Goal: Task Accomplishment & Management: Manage account settings

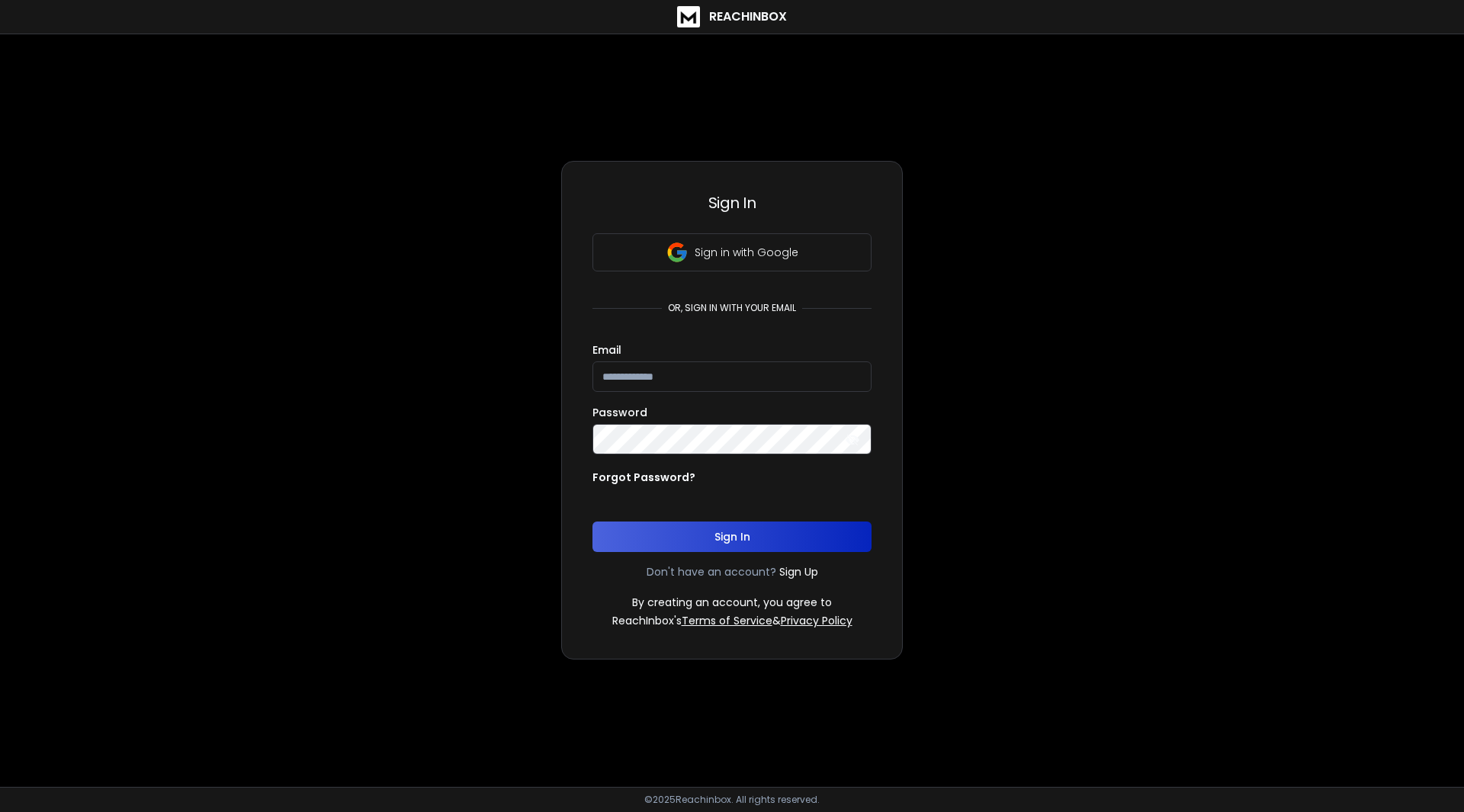
click at [630, 378] on input "email" at bounding box center [732, 377] width 279 height 31
paste input "**********"
type input "**********"
click at [691, 536] on button "Sign In" at bounding box center [732, 536] width 279 height 31
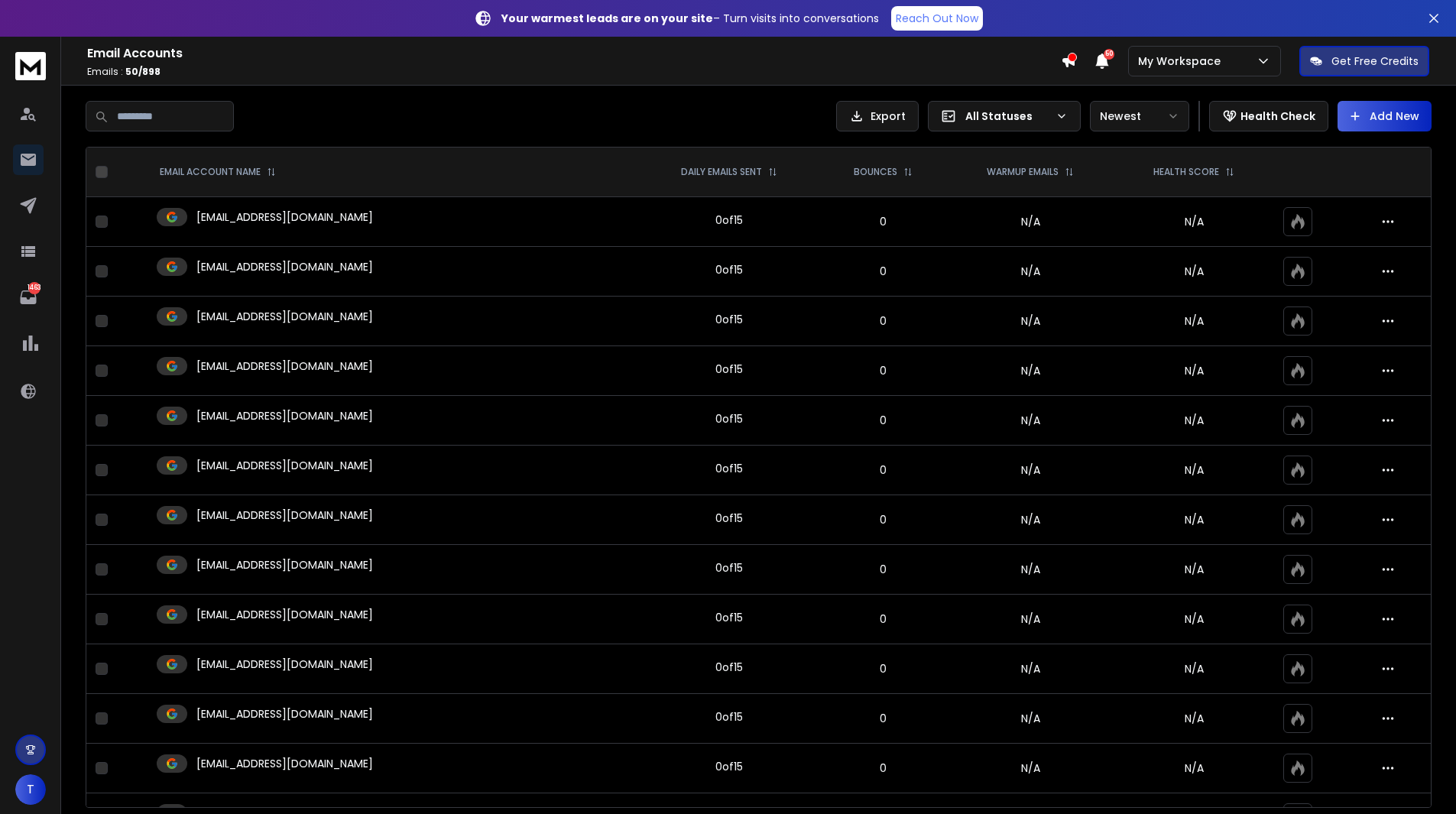
click at [1366, 124] on button "Add New" at bounding box center [1385, 117] width 94 height 31
click at [1405, 125] on button "Add New" at bounding box center [1385, 117] width 94 height 31
click at [1355, 118] on icon at bounding box center [1355, 117] width 11 height 11
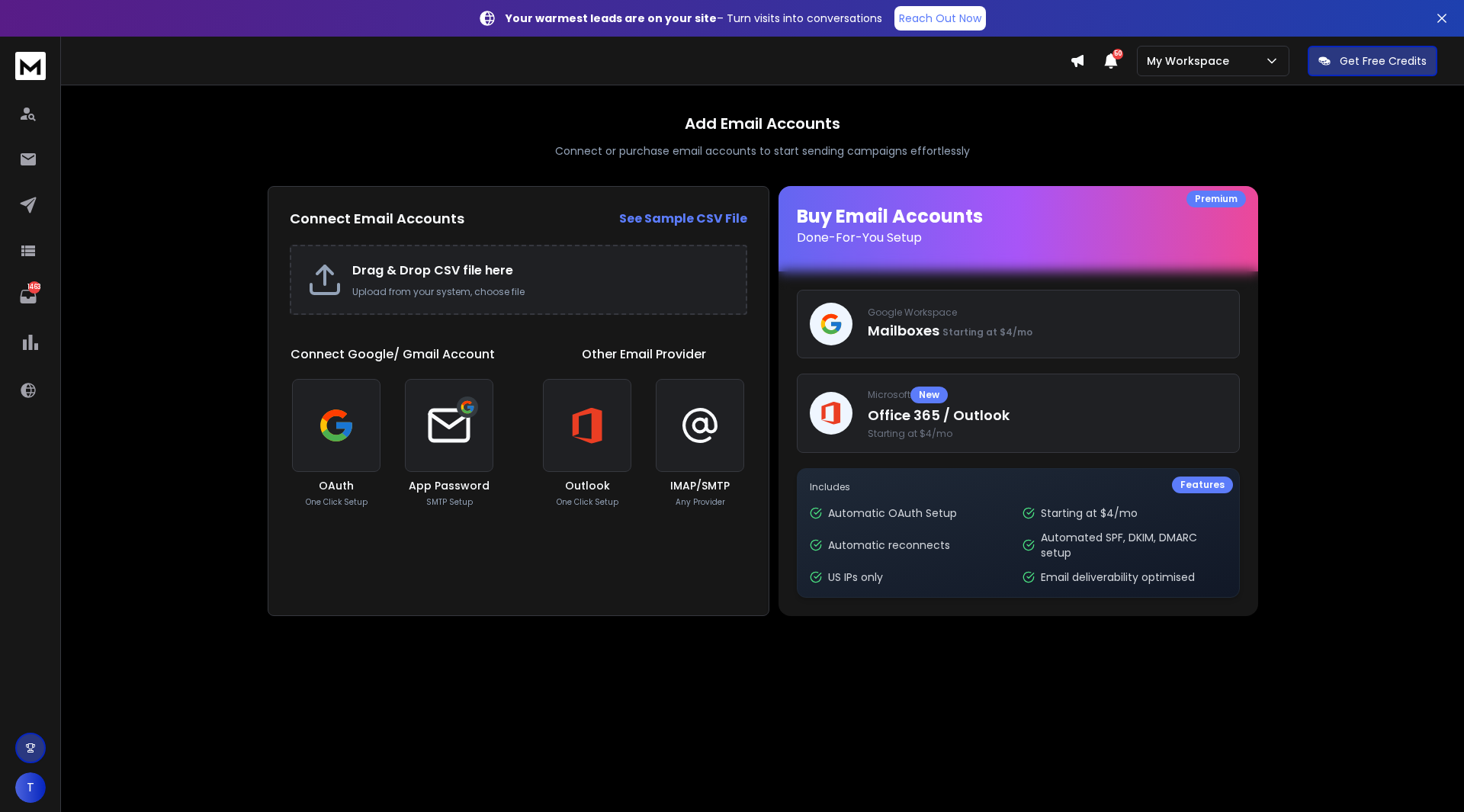
click at [336, 437] on icon at bounding box center [335, 434] width 25 height 13
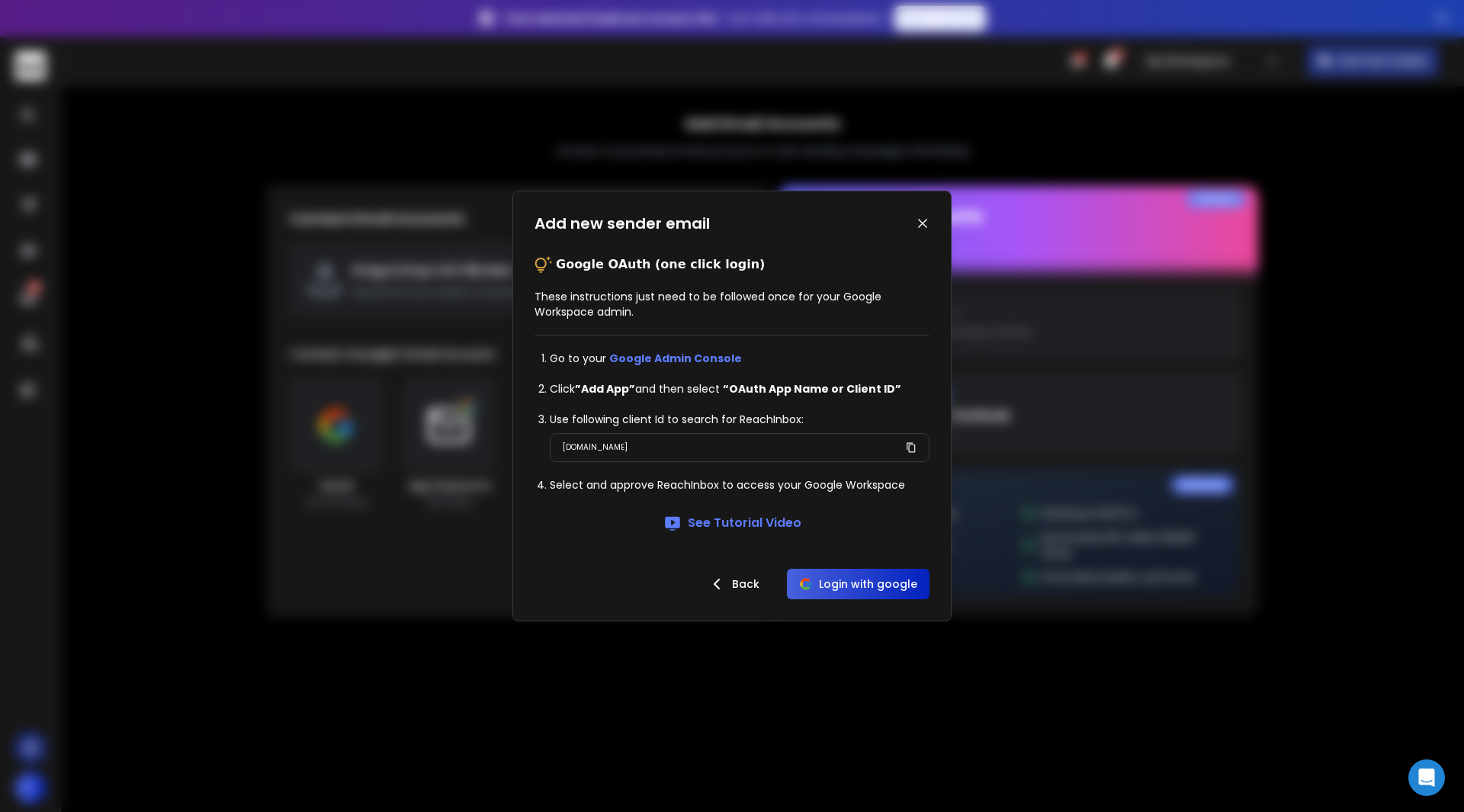
click at [837, 585] on button "Login with google" at bounding box center [858, 584] width 142 height 31
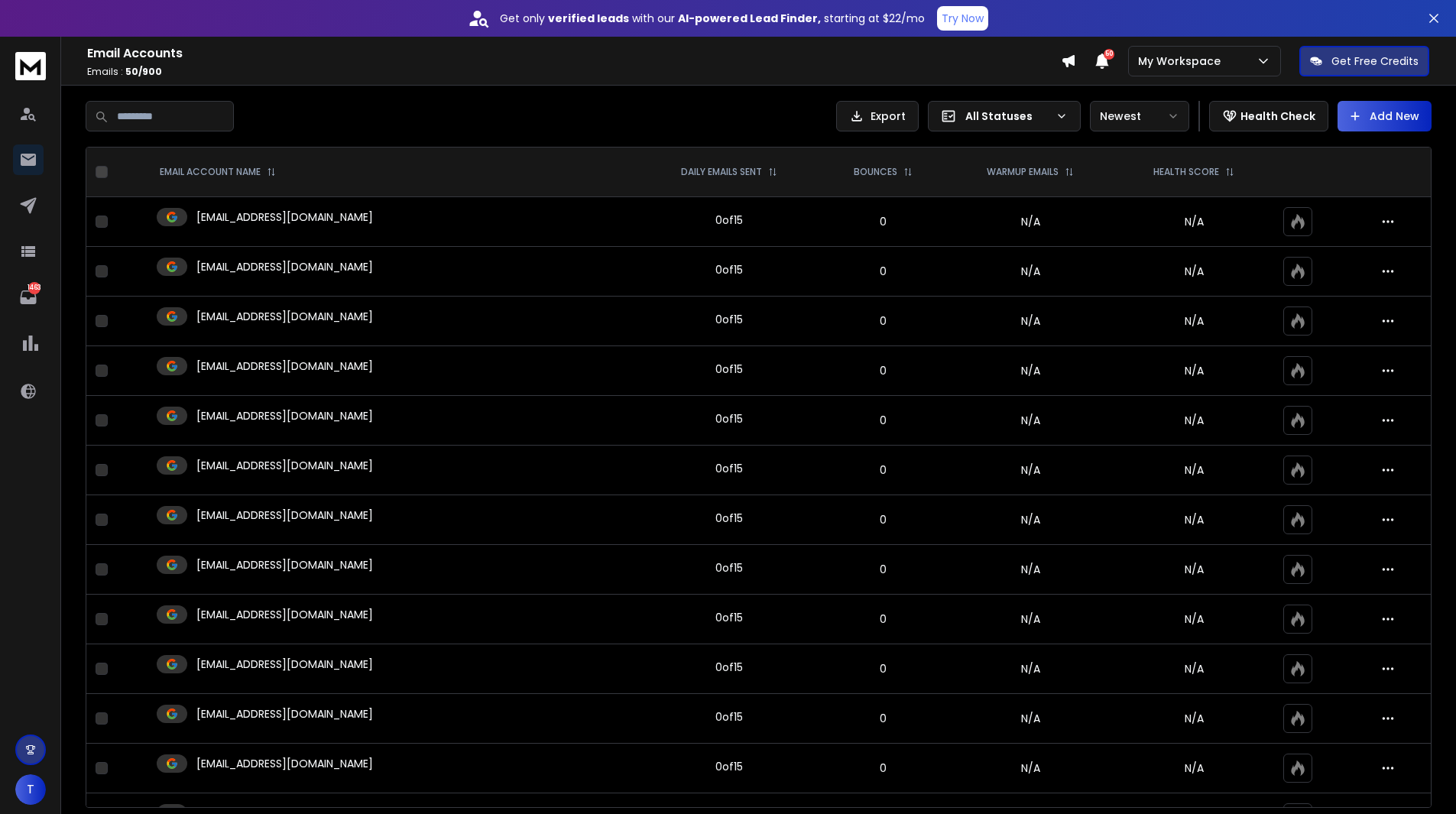
click at [642, 52] on h1 "Email Accounts" at bounding box center [573, 53] width 973 height 18
click at [642, 131] on div "Export All Statuses Newest Health Check Add New EMAIL ACCOUNT NAME DAILY EMAILS…" at bounding box center [758, 454] width 1346 height 706
click at [1391, 110] on button "Add New" at bounding box center [1385, 117] width 94 height 31
click at [607, 108] on div at bounding box center [456, 117] width 741 height 31
click at [599, 66] on p "Emails : 50 / 900" at bounding box center [573, 72] width 973 height 13
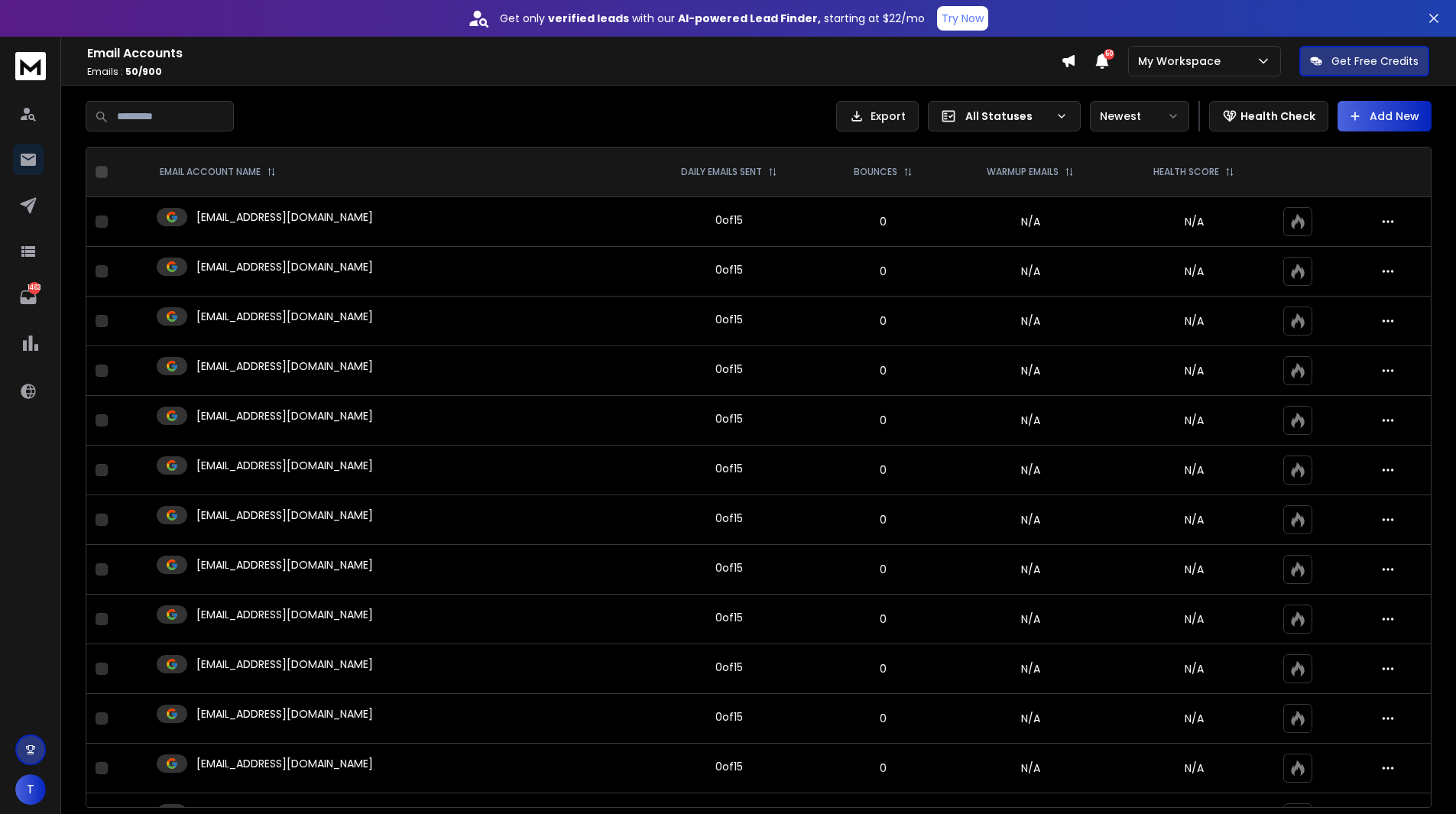
click at [592, 113] on div at bounding box center [456, 117] width 741 height 31
click at [562, 106] on div at bounding box center [456, 117] width 741 height 31
click at [578, 68] on p "Emails : 50 / 900" at bounding box center [573, 72] width 973 height 13
click at [576, 85] on div "Email Accounts Emails : 50 / 900 50 My Workspace Get Free Credits" at bounding box center [728, 61] width 1456 height 49
click at [573, 99] on div "Export All Statuses Newest Health Check Add New EMAIL ACCOUNT NAME DAILY EMAILS…" at bounding box center [758, 454] width 1395 height 737
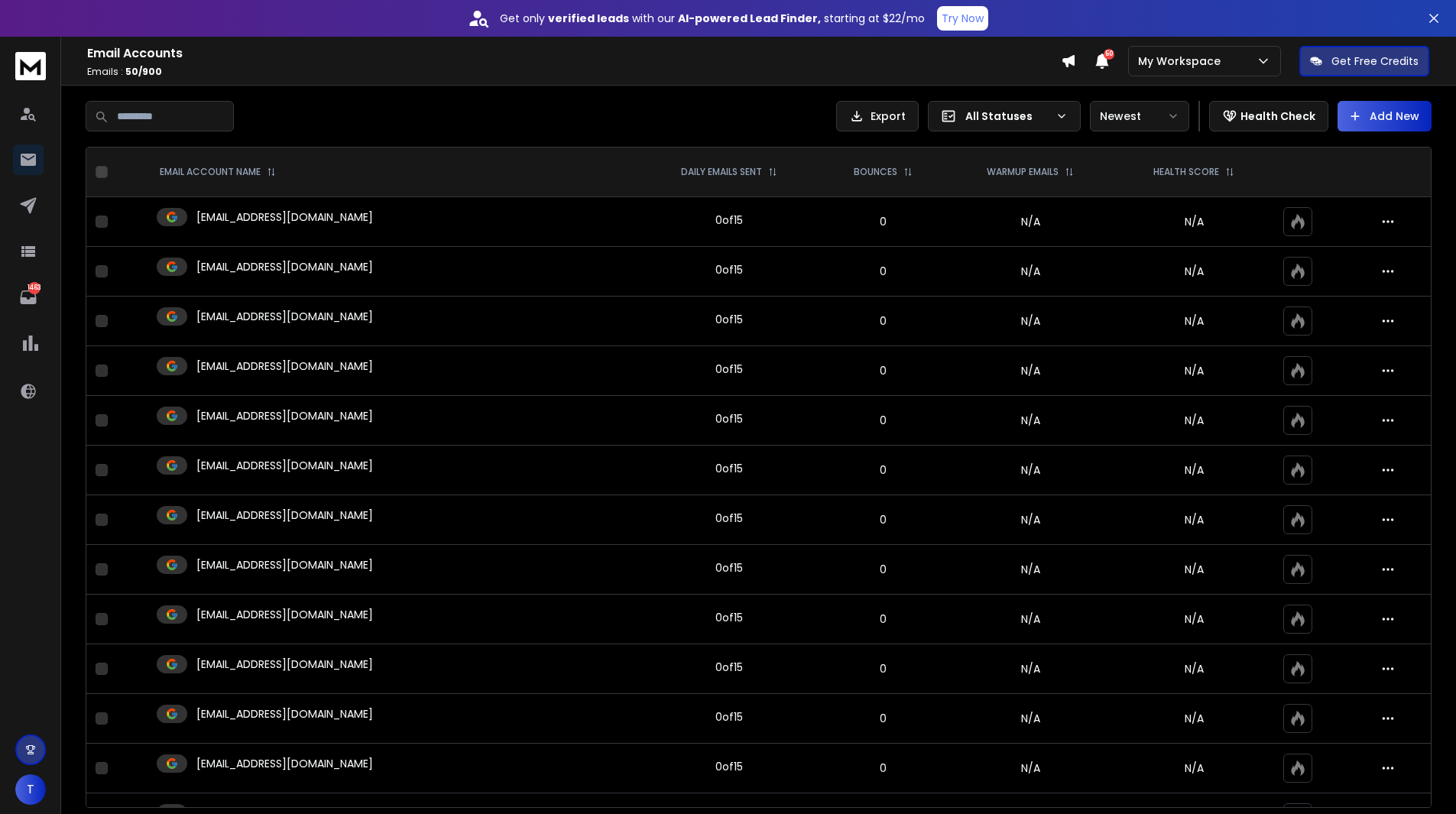
click at [573, 99] on div "Export All Statuses Newest Health Check Add New EMAIL ACCOUNT NAME DAILY EMAILS…" at bounding box center [758, 454] width 1395 height 737
click at [1370, 118] on button "Add New" at bounding box center [1385, 117] width 94 height 31
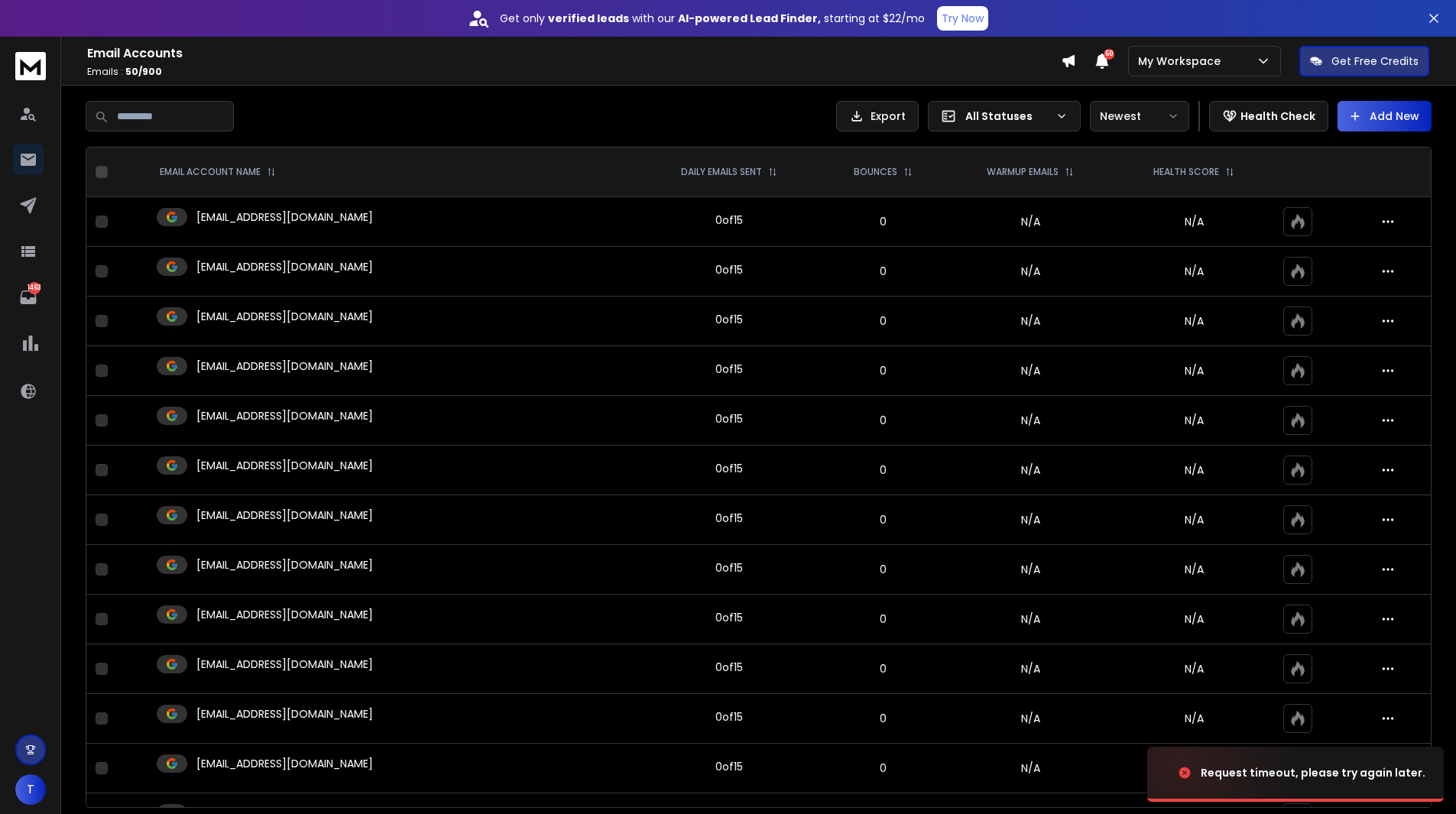
click at [1384, 109] on button "Add New" at bounding box center [1385, 117] width 94 height 31
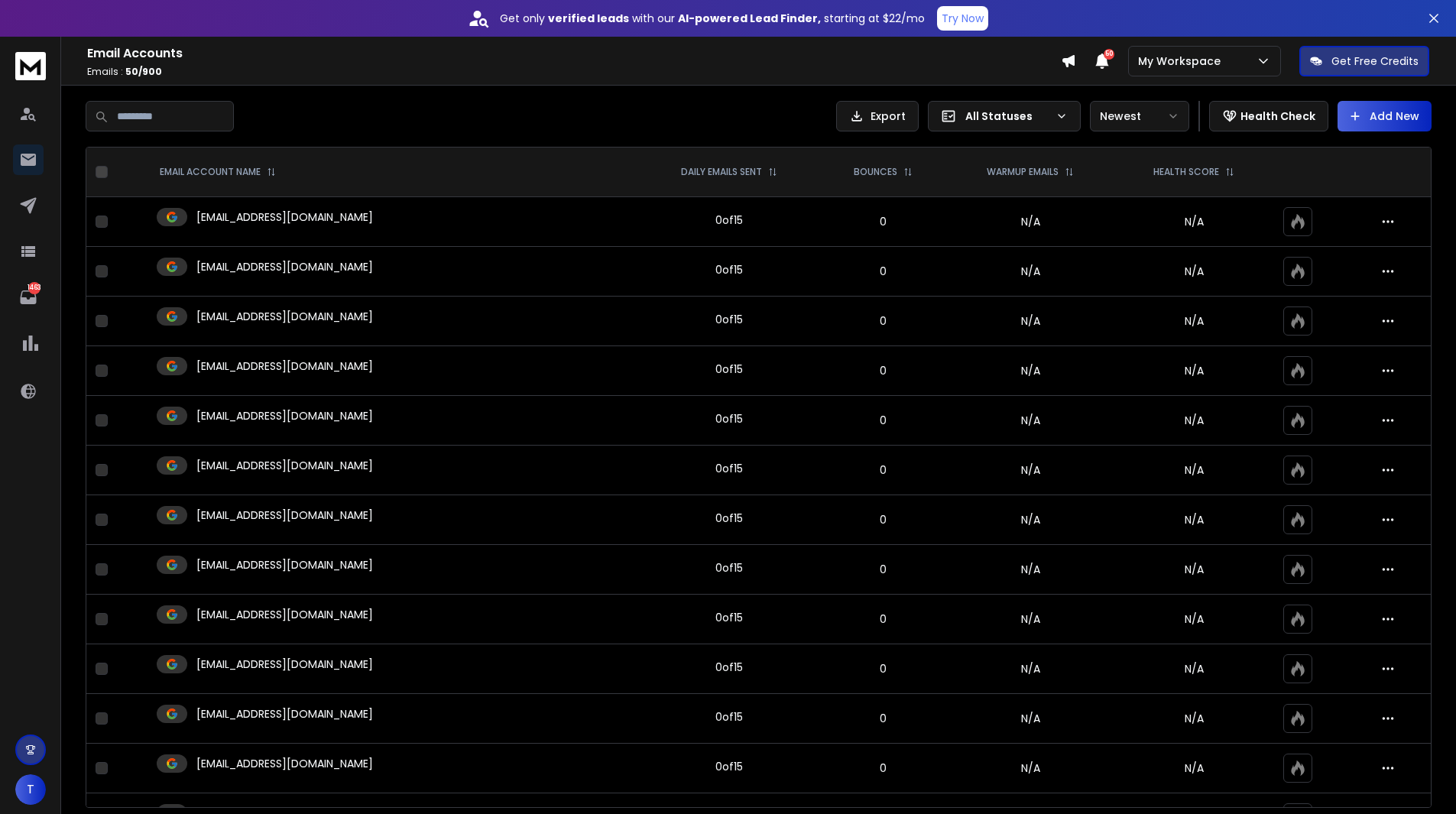
click at [1366, 120] on button "Add New" at bounding box center [1385, 117] width 94 height 31
click at [712, 95] on div "Export All Statuses Newest Health Check Add New EMAIL ACCOUNT NAME DAILY EMAILS…" at bounding box center [758, 454] width 1395 height 737
click at [1364, 118] on button "Add New" at bounding box center [1385, 117] width 94 height 31
click at [1389, 116] on button "Add New" at bounding box center [1385, 117] width 94 height 31
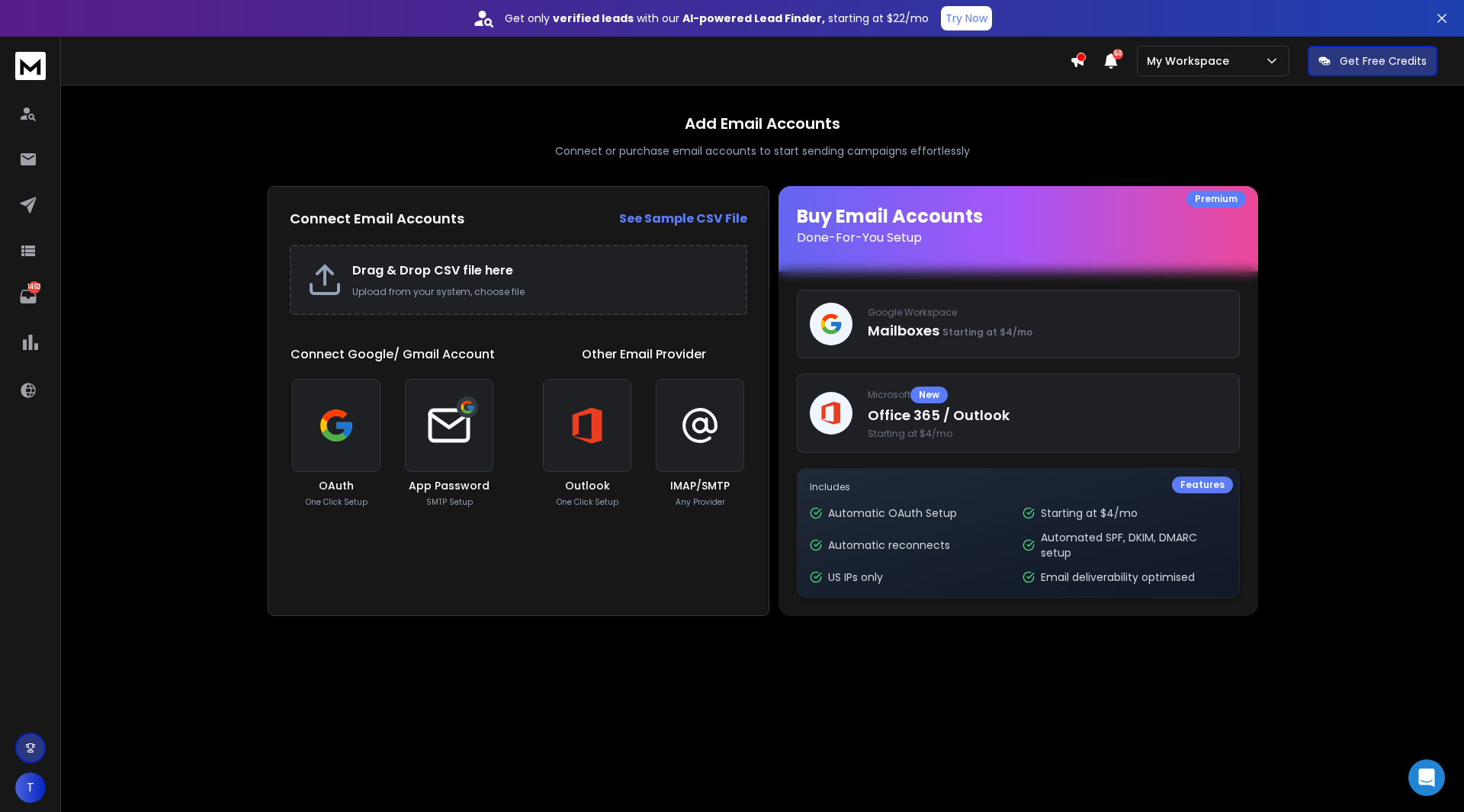
click at [317, 442] on div at bounding box center [336, 424] width 88 height 93
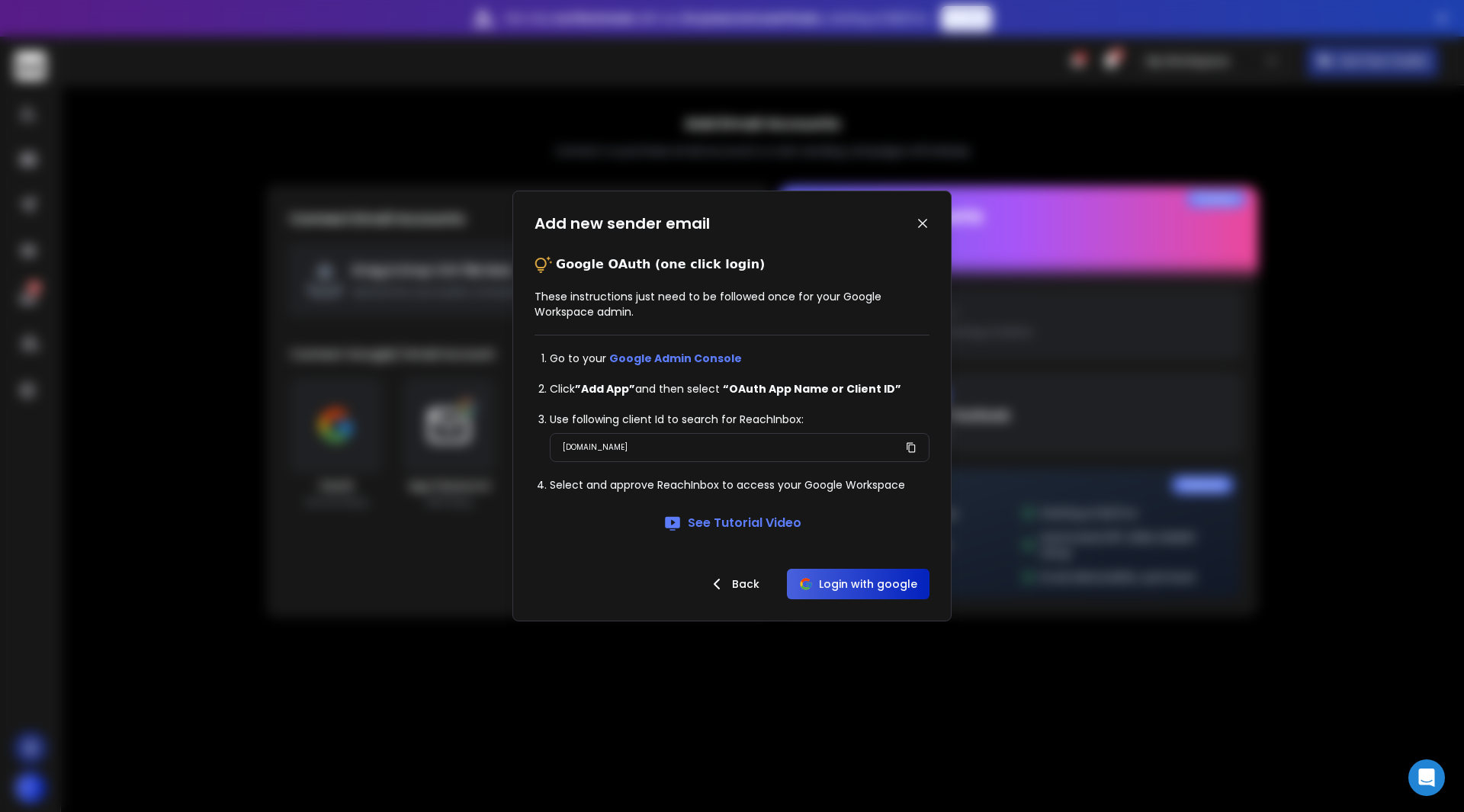
click at [837, 579] on button "Login with google" at bounding box center [858, 584] width 142 height 31
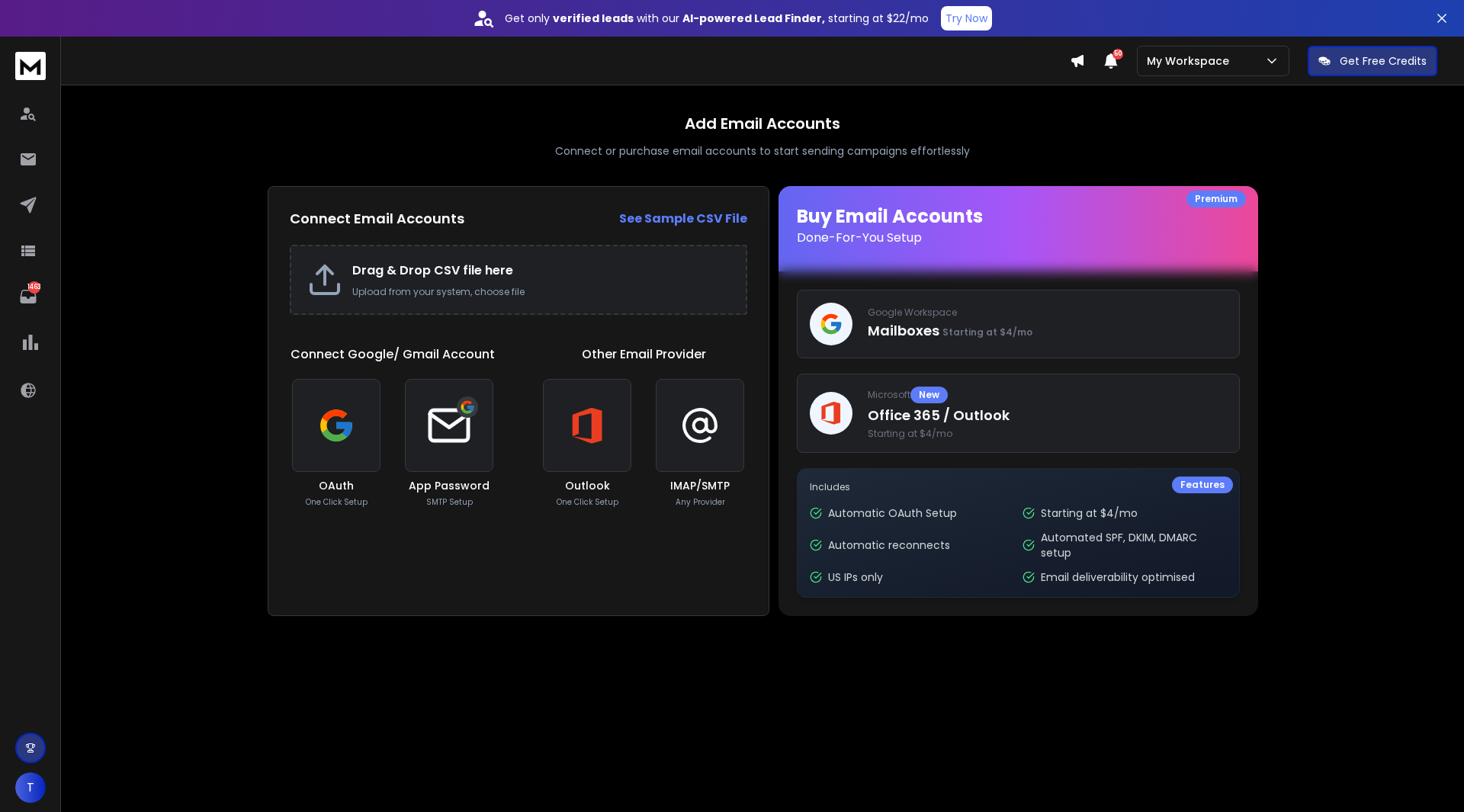
click at [316, 415] on div at bounding box center [336, 424] width 88 height 93
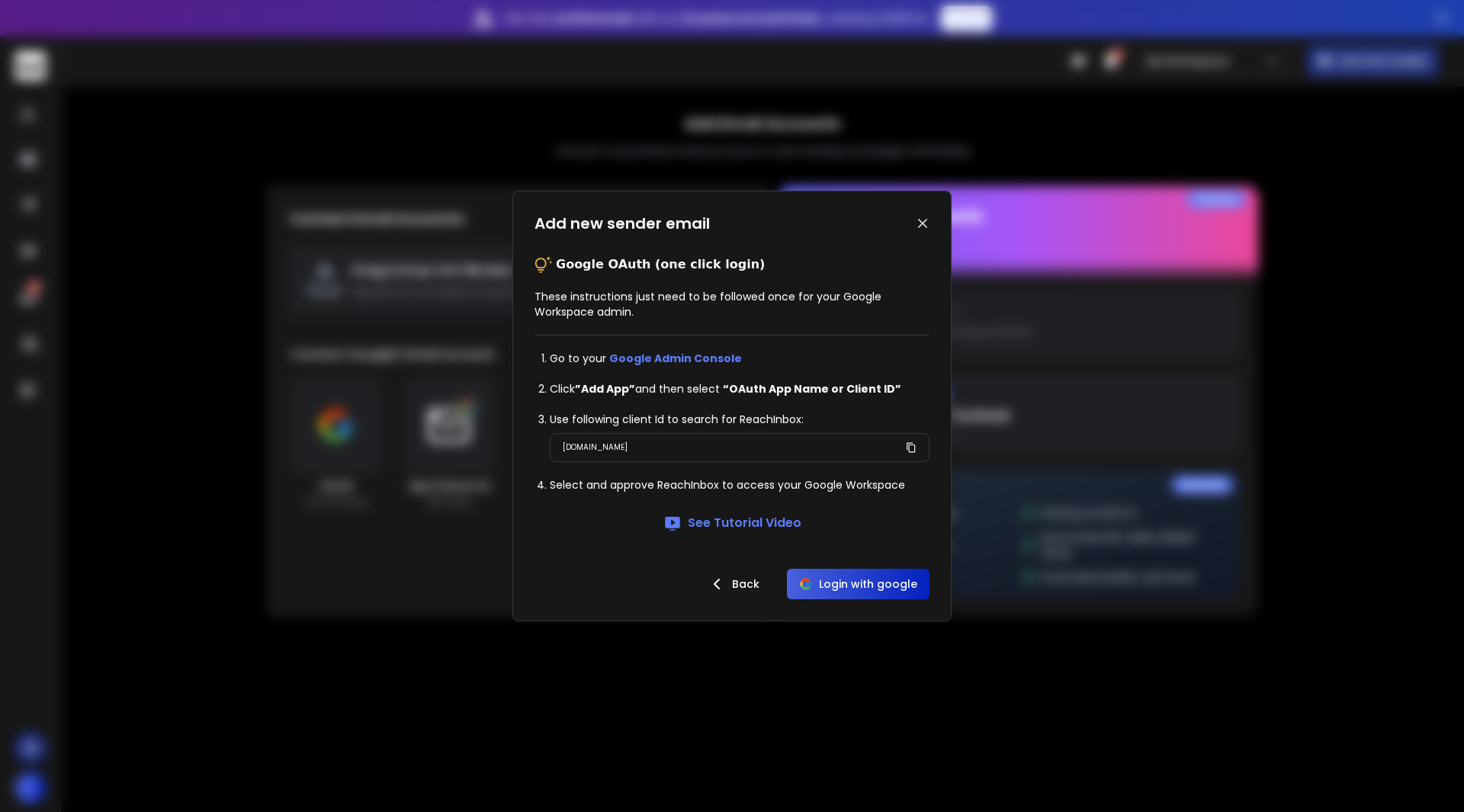
click at [833, 595] on button "Login with google" at bounding box center [858, 584] width 142 height 31
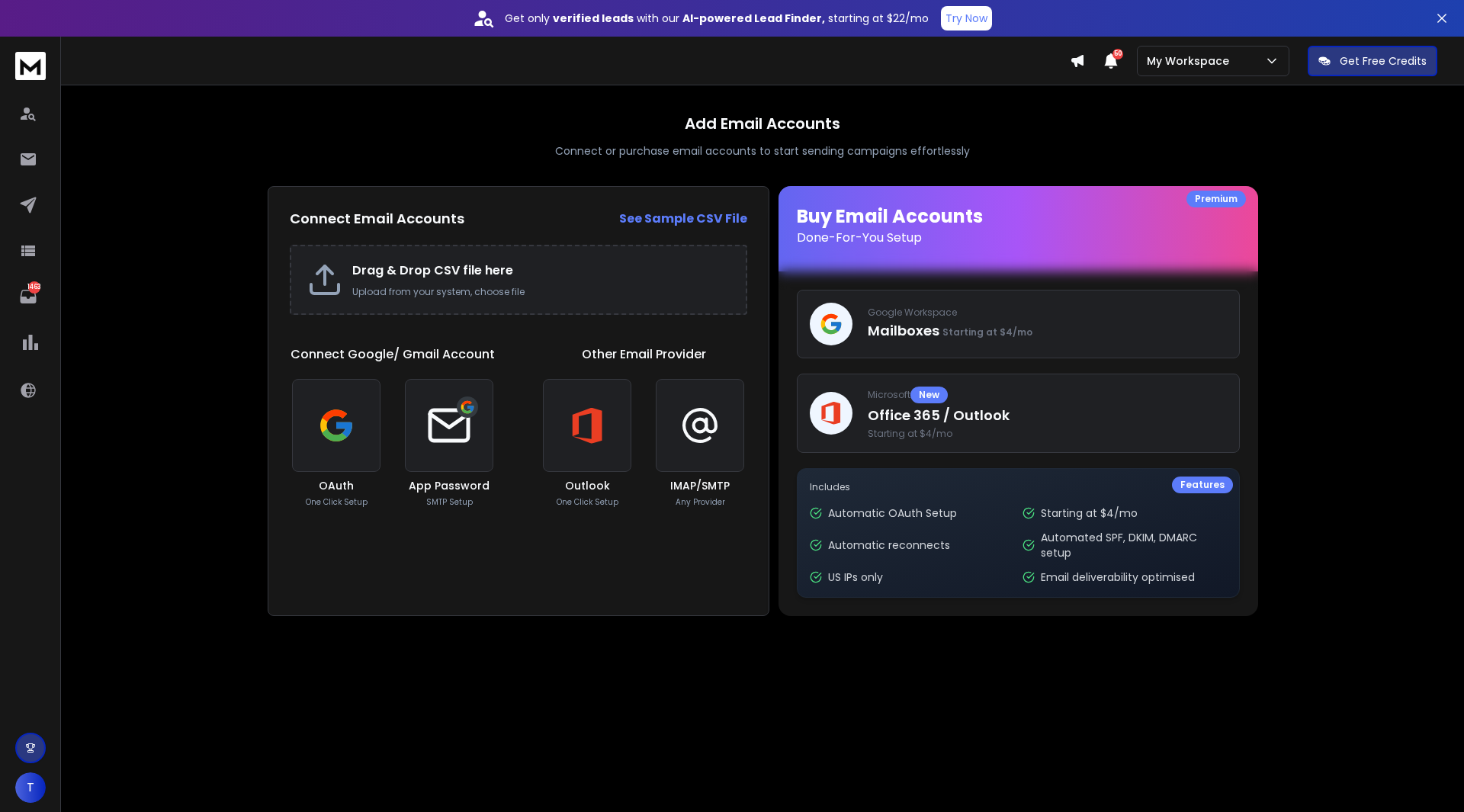
click at [327, 447] on icon at bounding box center [336, 425] width 38 height 46
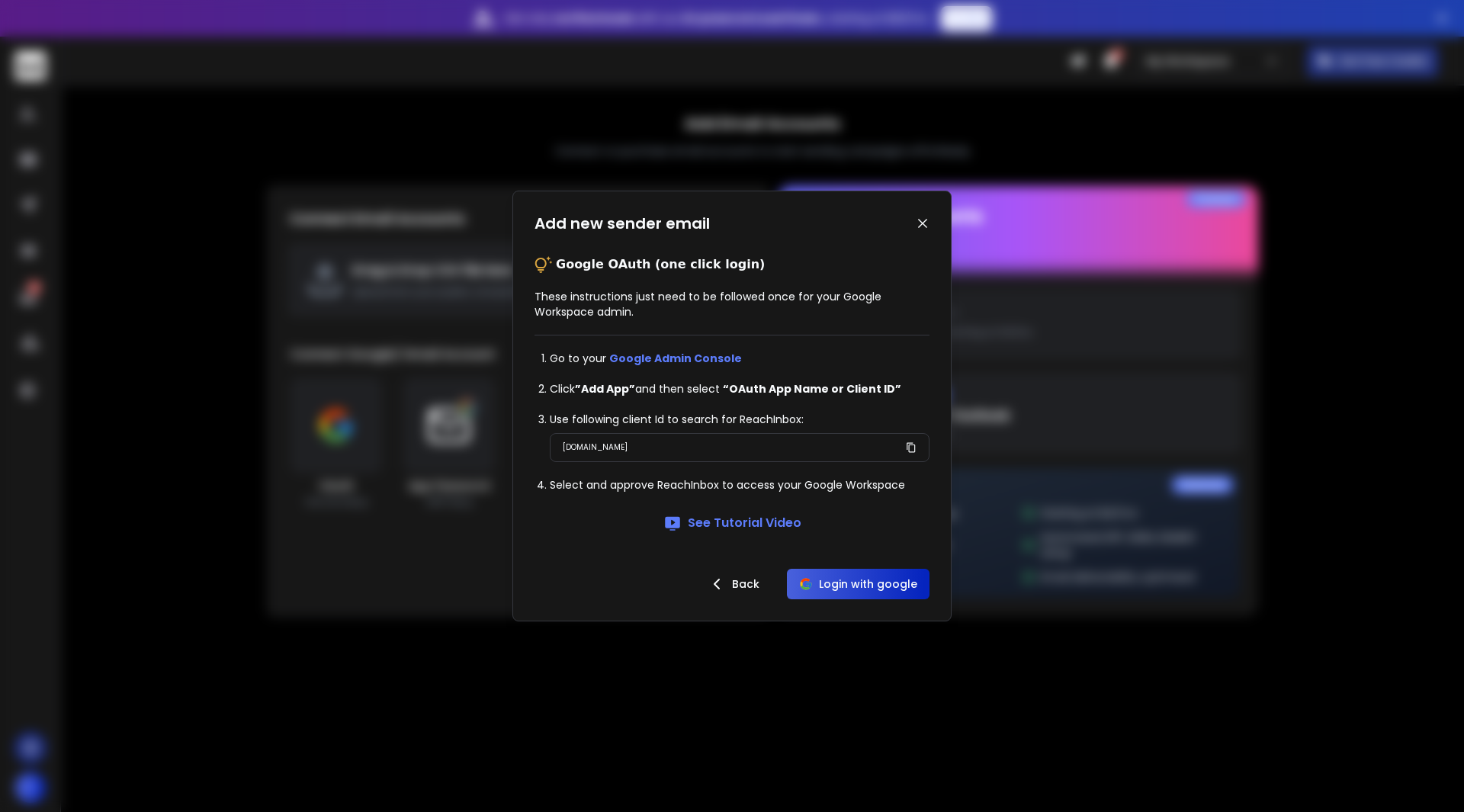
drag, startPoint x: 843, startPoint y: 585, endPoint x: 756, endPoint y: 674, distance: 124.5
click at [842, 584] on button "Login with google" at bounding box center [858, 584] width 142 height 31
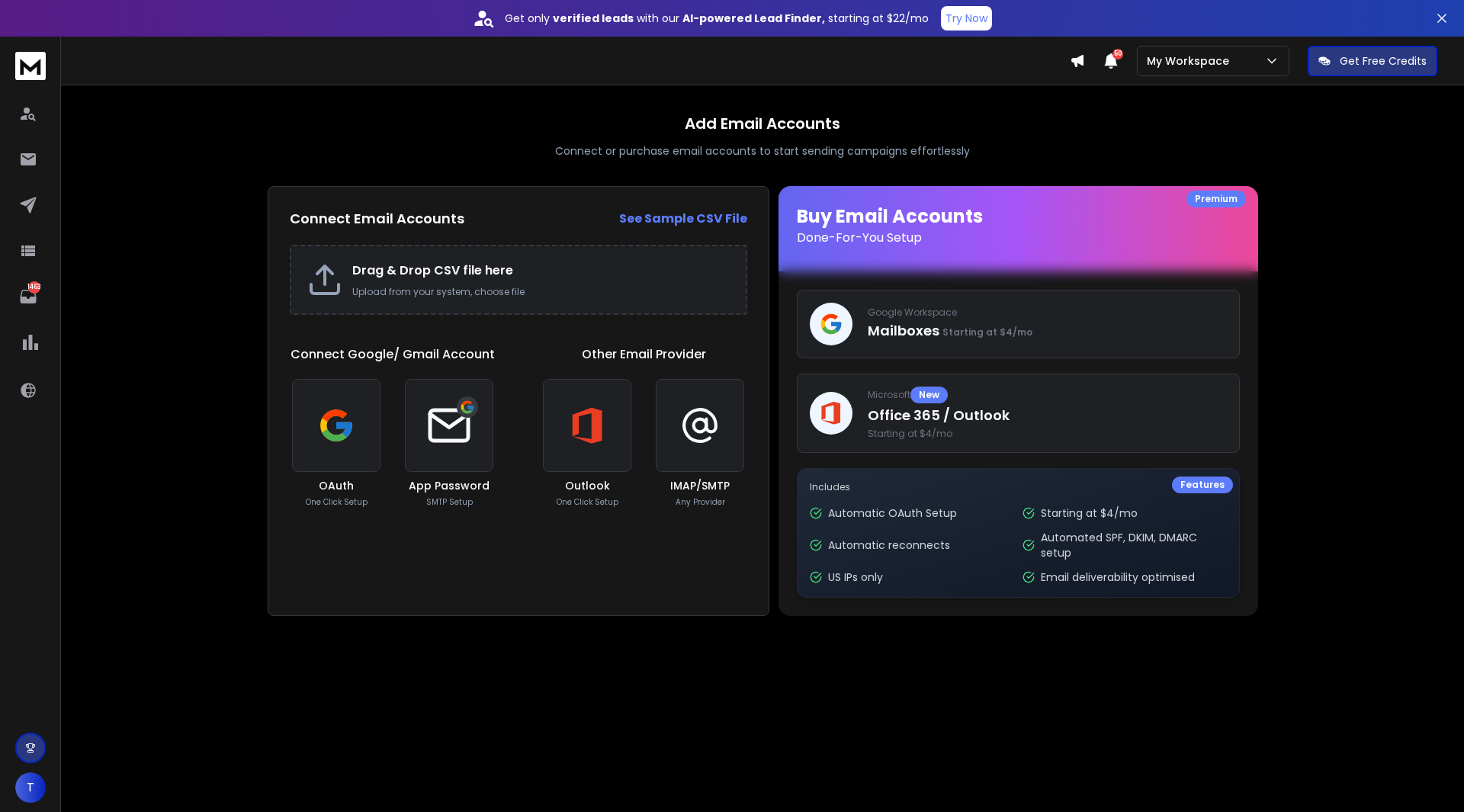
click at [334, 459] on div at bounding box center [336, 424] width 88 height 93
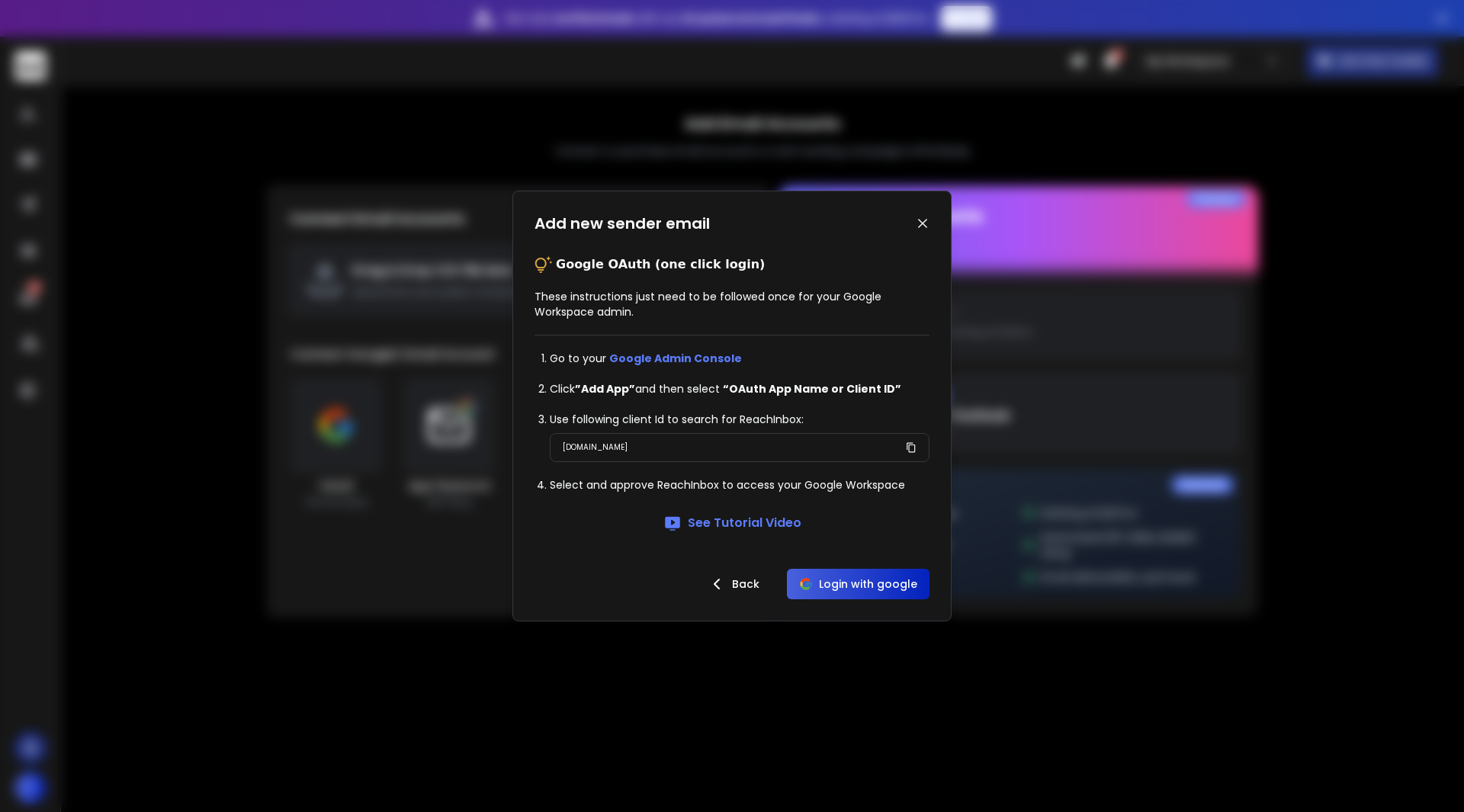
click at [809, 586] on icon at bounding box center [805, 583] width 14 height 14
click at [854, 573] on button "Login with google" at bounding box center [858, 584] width 142 height 31
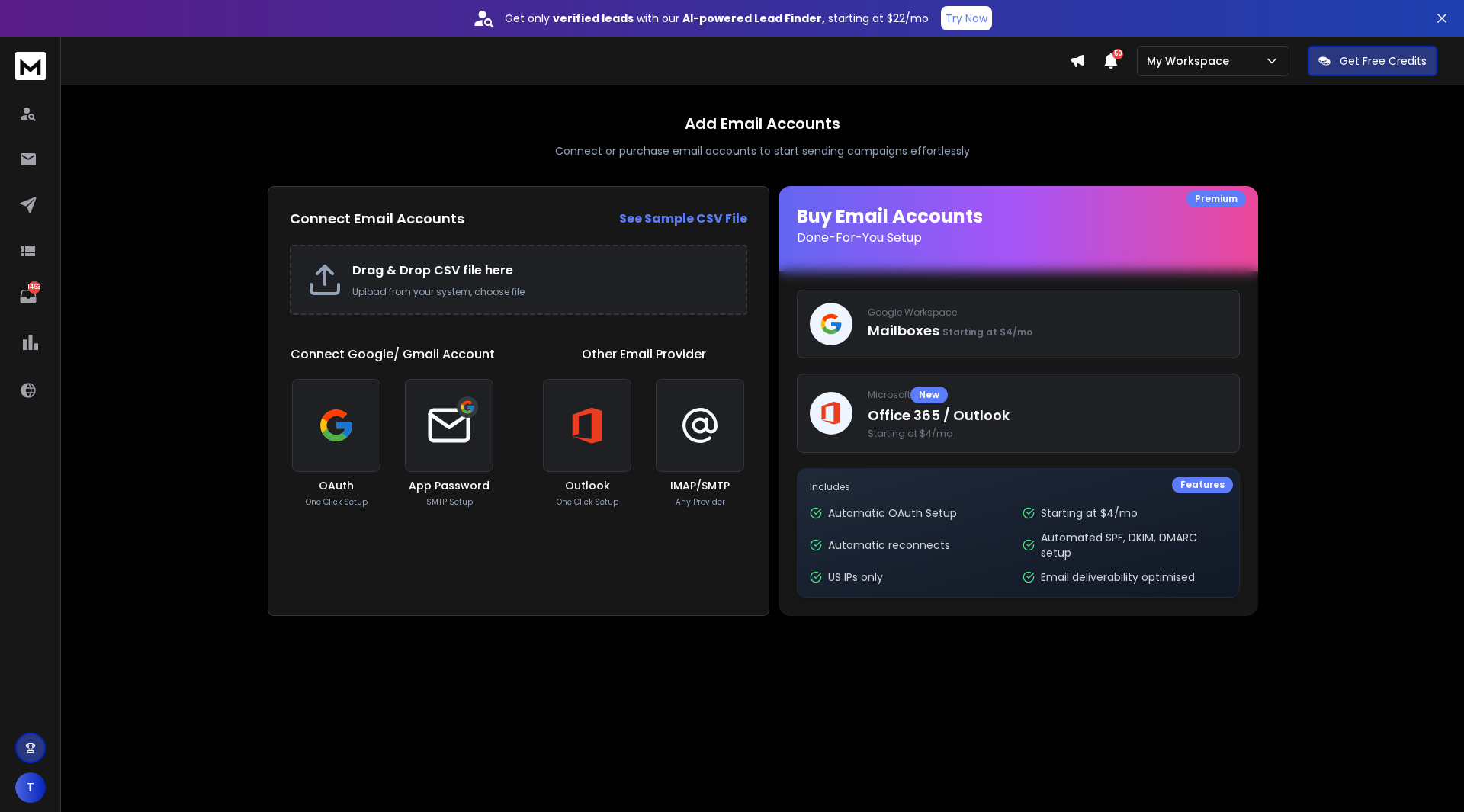
click at [352, 410] on icon at bounding box center [336, 425] width 38 height 46
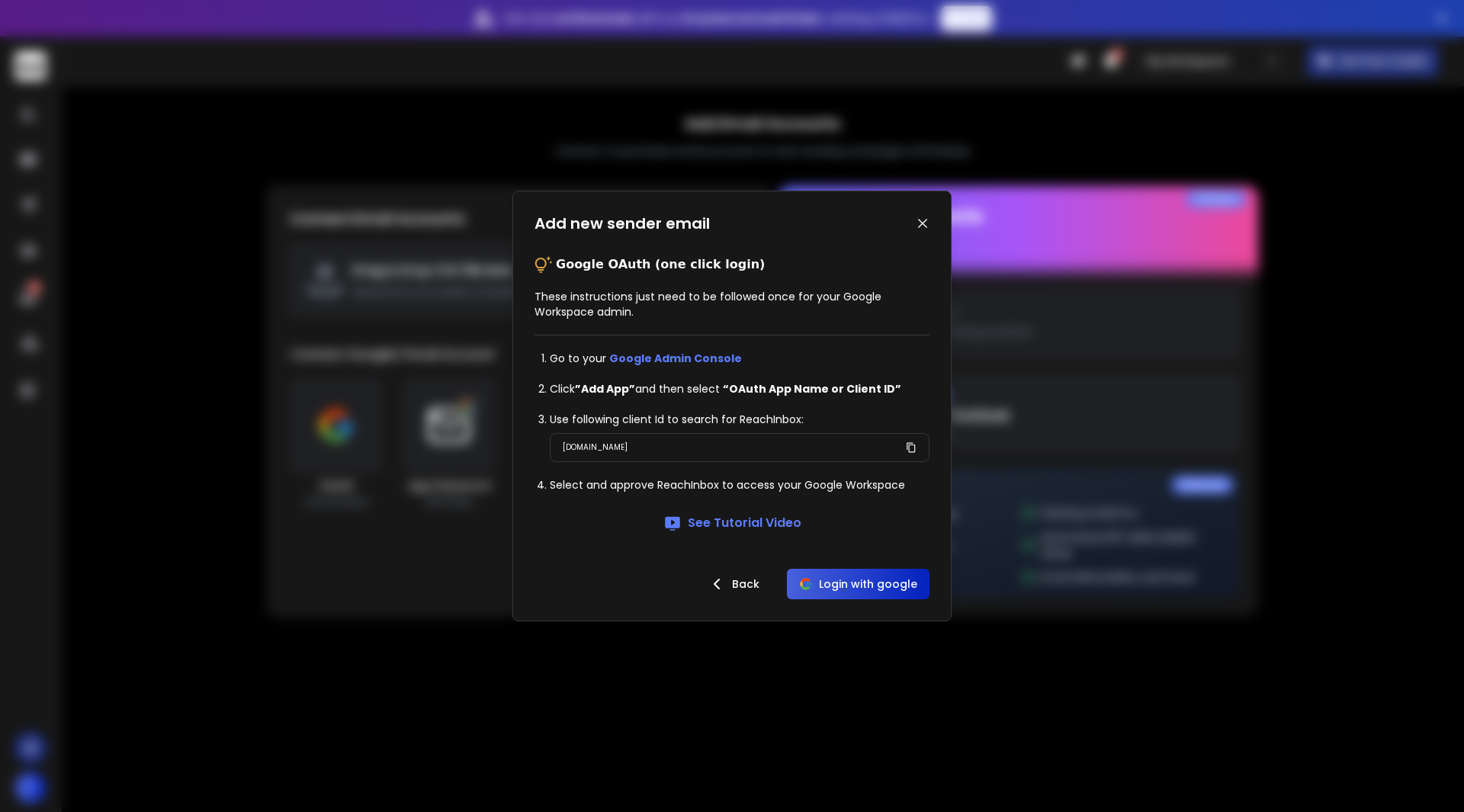
click at [868, 577] on button "Login with google" at bounding box center [858, 584] width 142 height 31
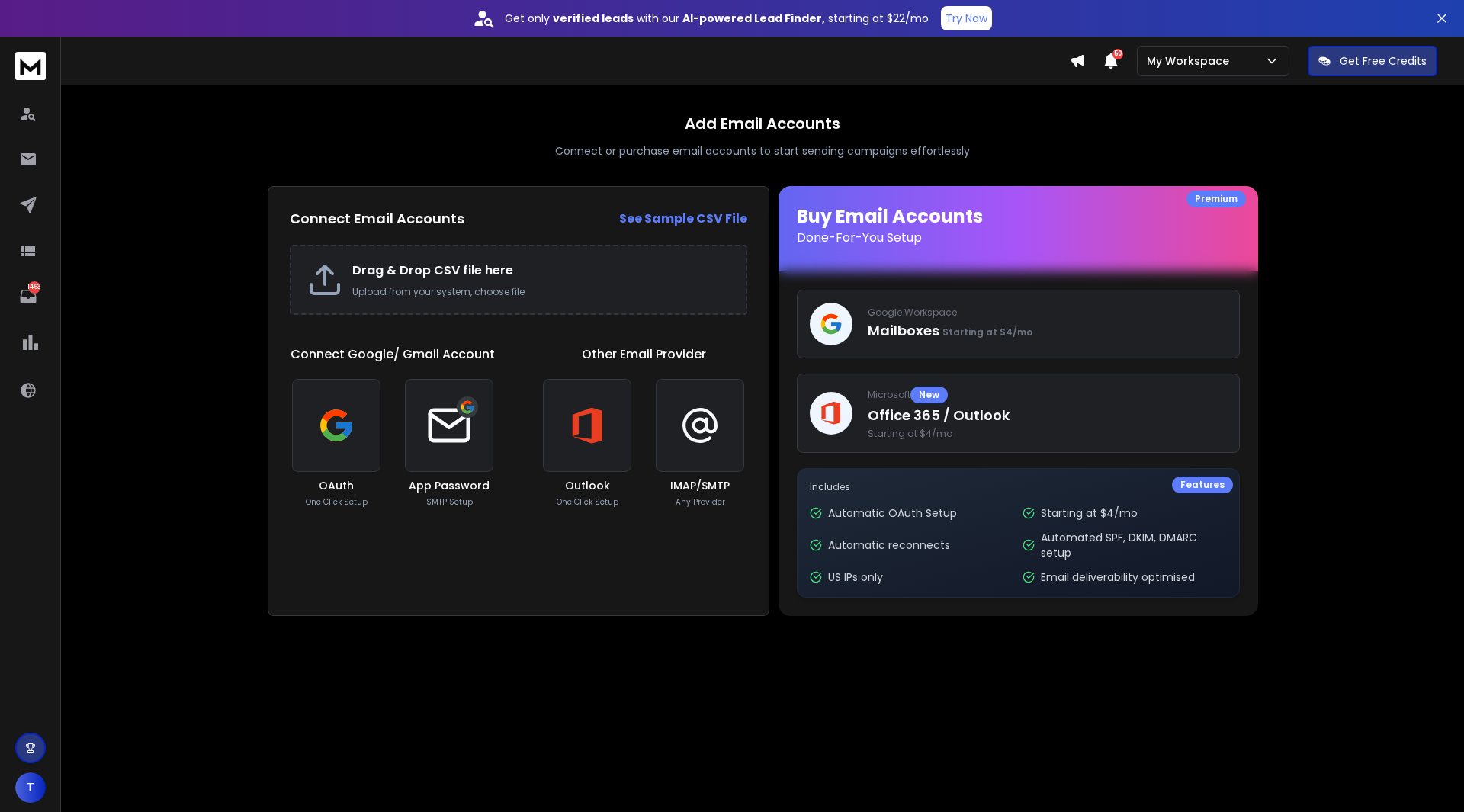
click at [348, 436] on icon at bounding box center [335, 434] width 25 height 13
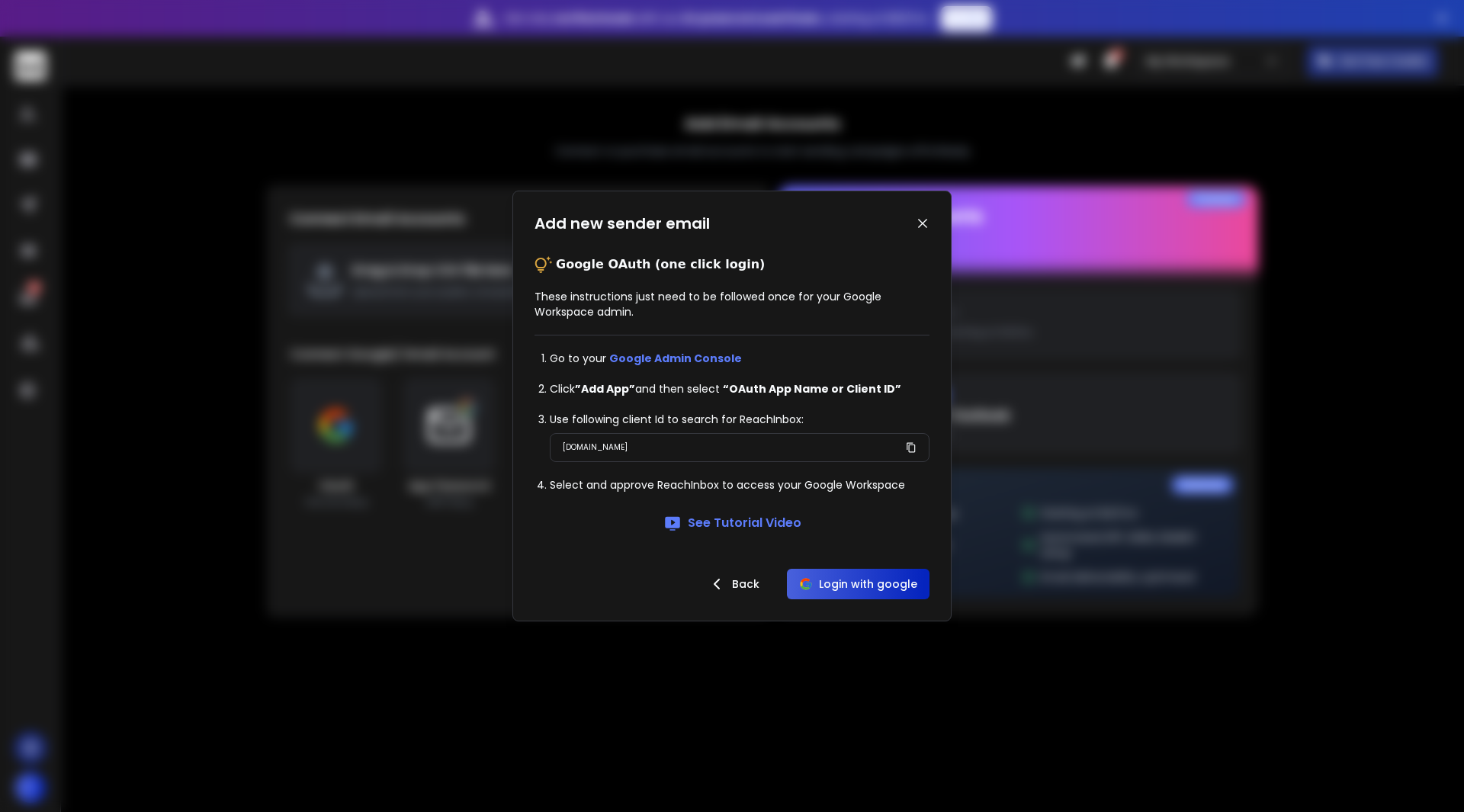
click at [818, 575] on button "Login with google" at bounding box center [858, 584] width 142 height 31
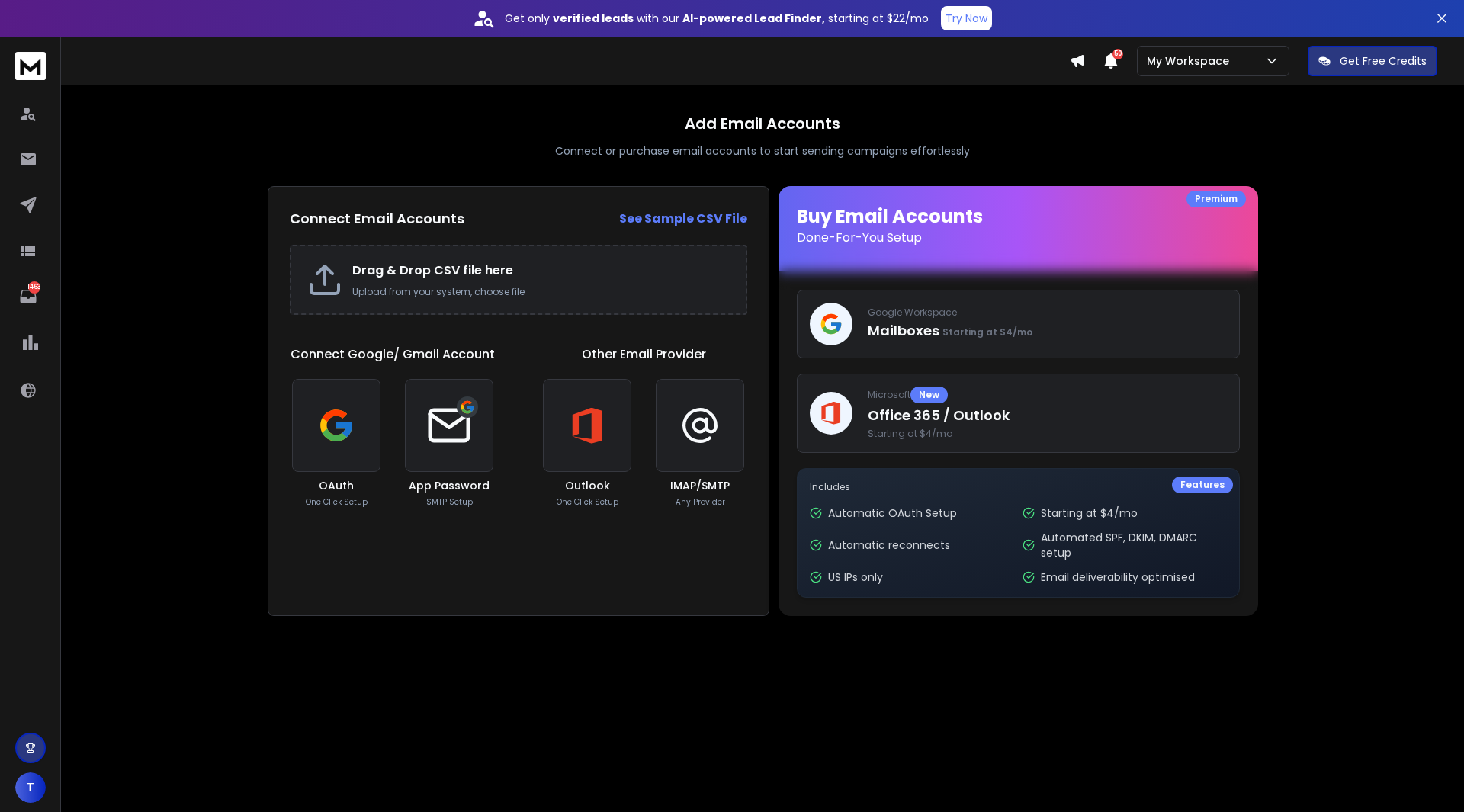
click at [336, 447] on icon at bounding box center [336, 425] width 38 height 46
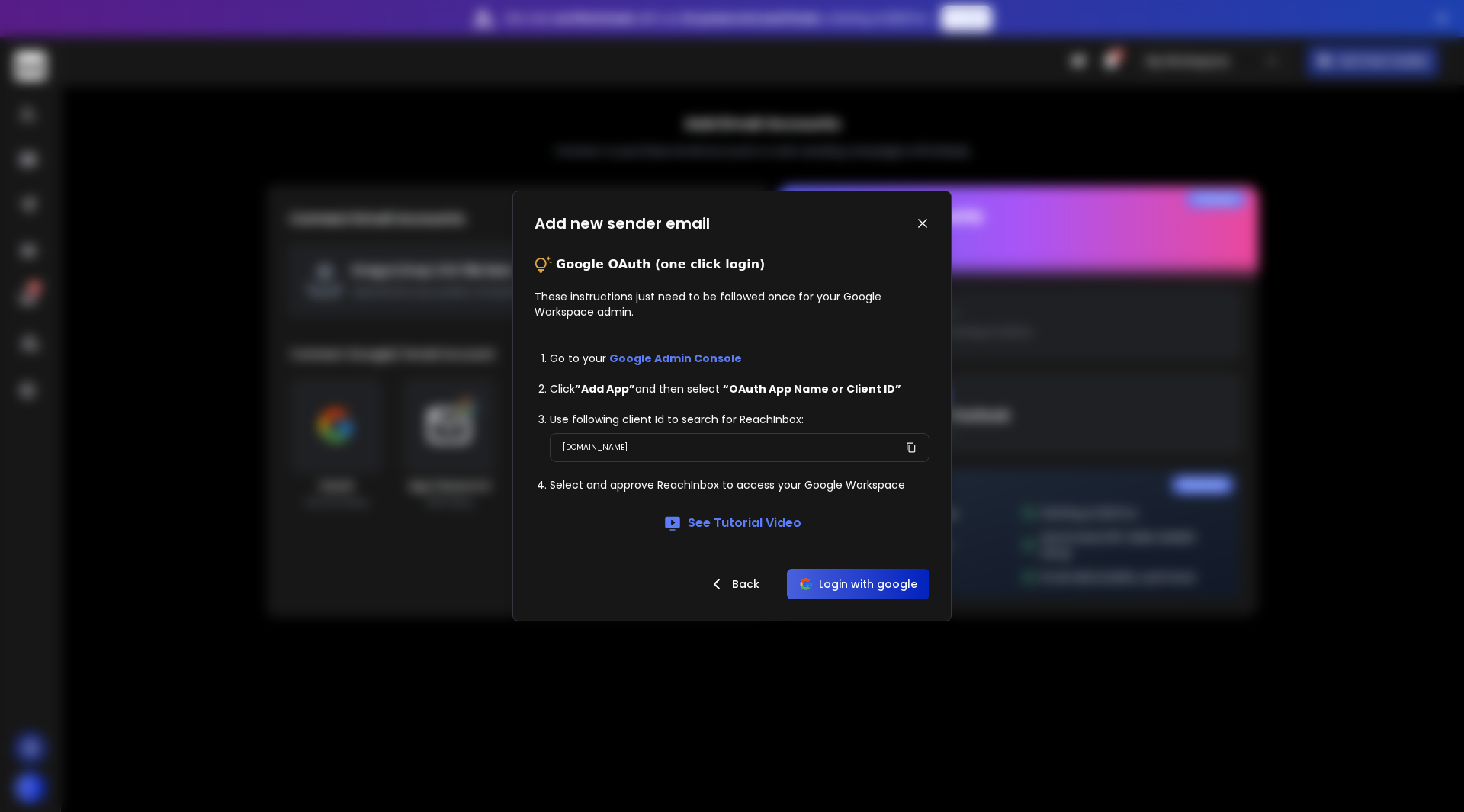
click at [833, 586] on button "Login with google" at bounding box center [858, 584] width 142 height 31
